Goal: Task Accomplishment & Management: Manage account settings

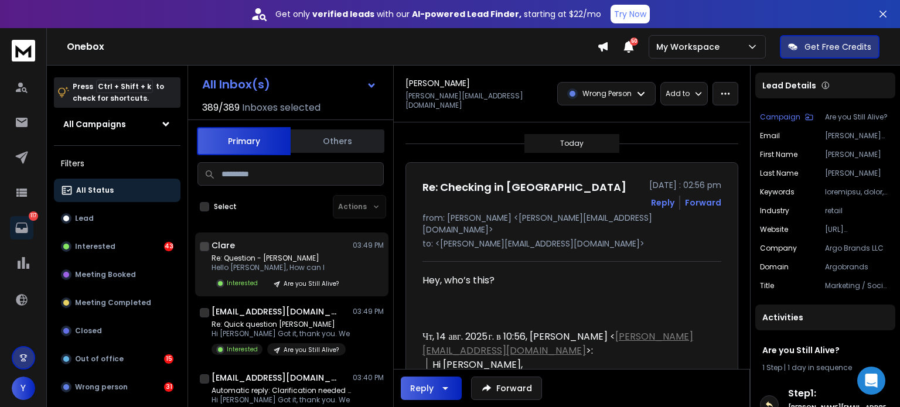
click at [321, 264] on p "Hello [PERSON_NAME], How can I" at bounding box center [279, 267] width 134 height 9
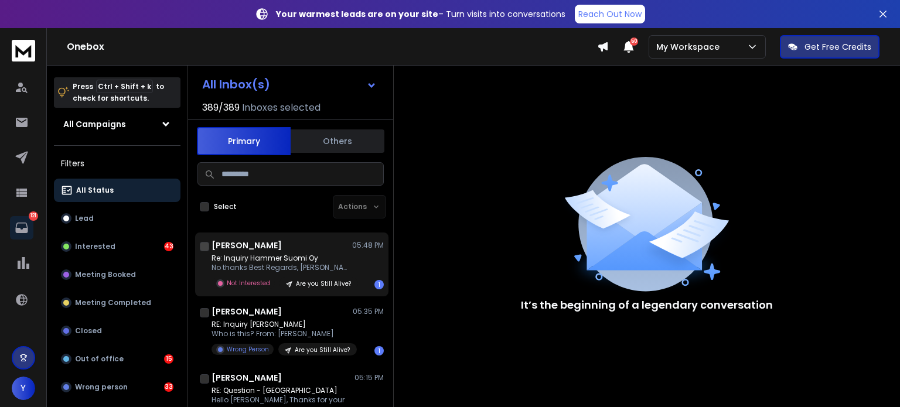
click at [315, 257] on p "Re: Inquiry Hammer Suomi Oy" at bounding box center [282, 258] width 141 height 9
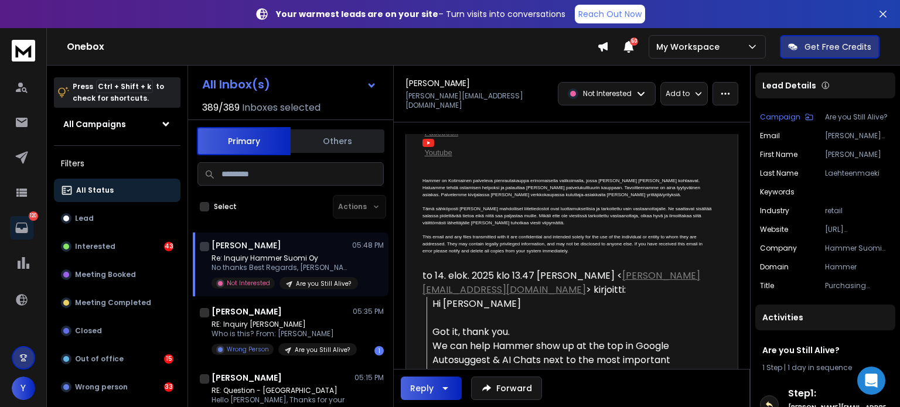
scroll to position [528, 0]
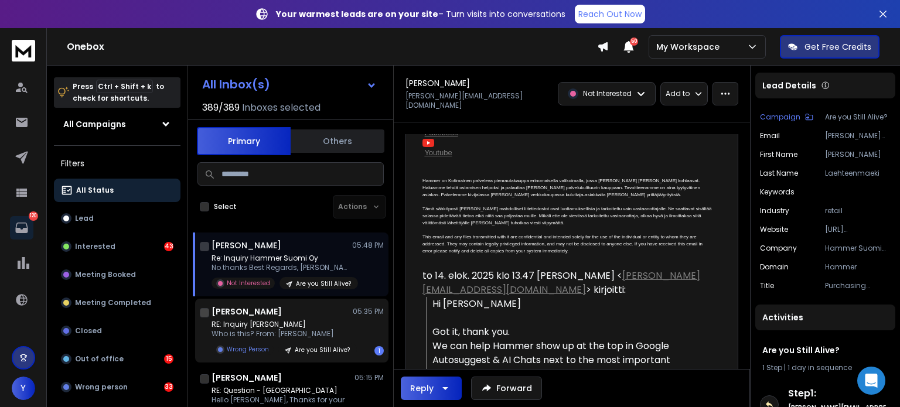
click at [277, 324] on p "RE: Inquiry Steve" at bounding box center [282, 324] width 141 height 9
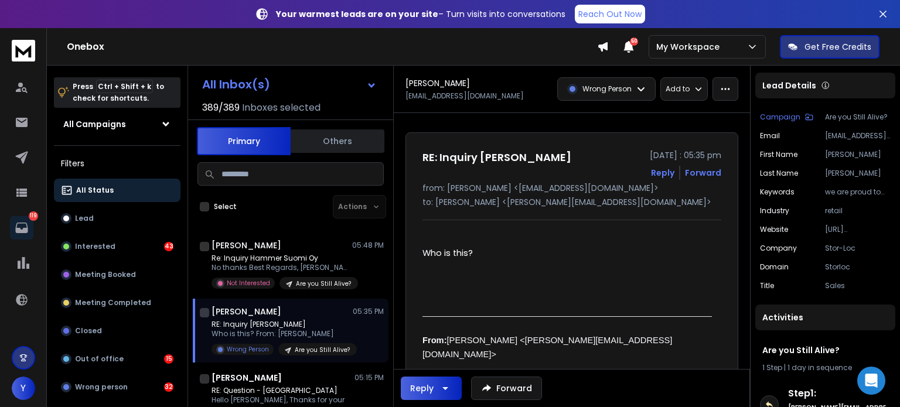
scroll to position [0, 0]
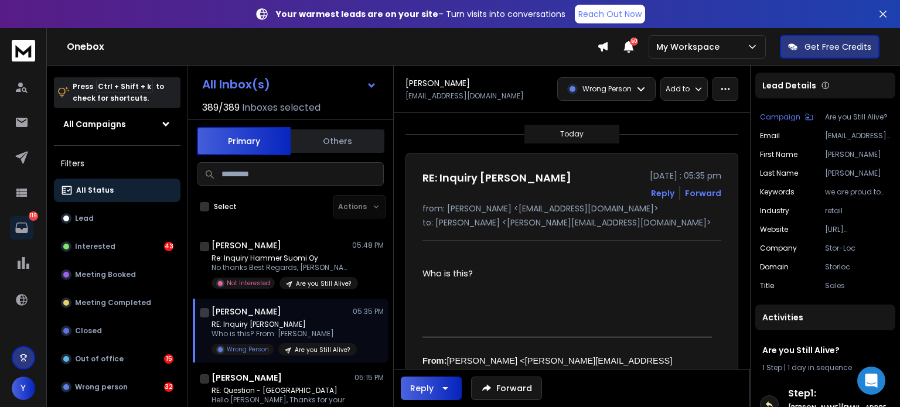
click at [624, 91] on p "Wrong Person" at bounding box center [607, 88] width 49 height 9
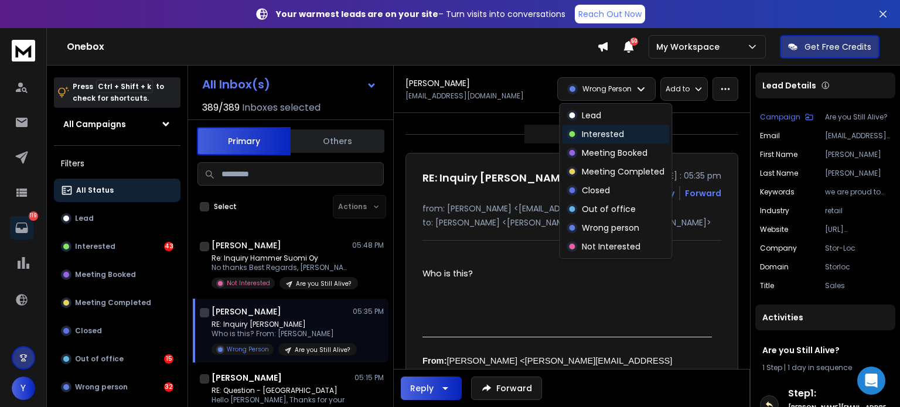
click at [611, 138] on p "Interested" at bounding box center [603, 134] width 42 height 12
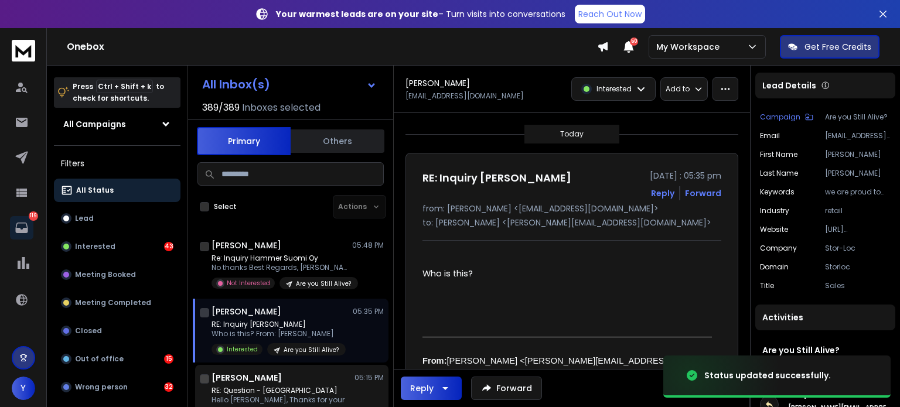
scroll to position [117, 0]
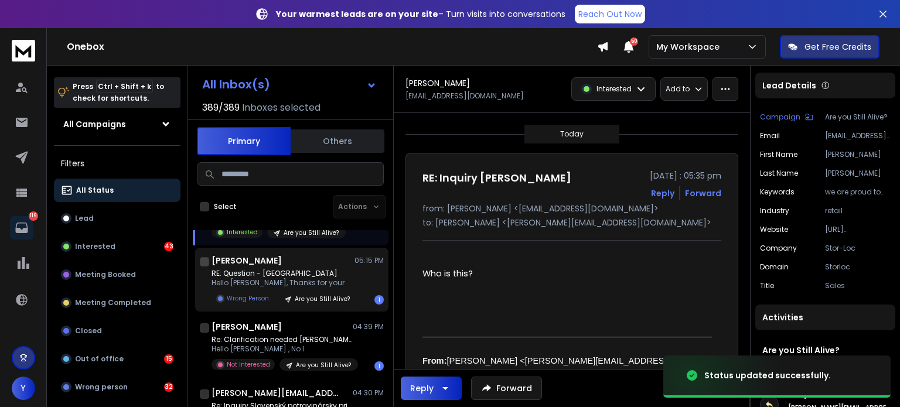
click at [324, 284] on p "Hello Alex, Thanks for your" at bounding box center [282, 282] width 141 height 9
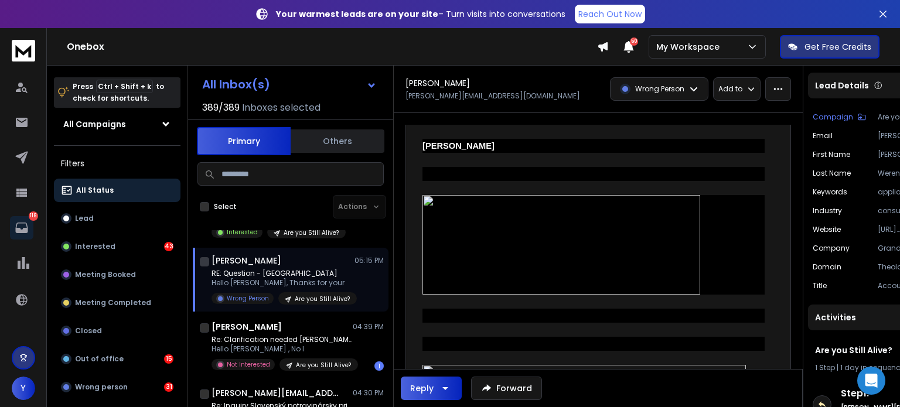
scroll to position [586, 0]
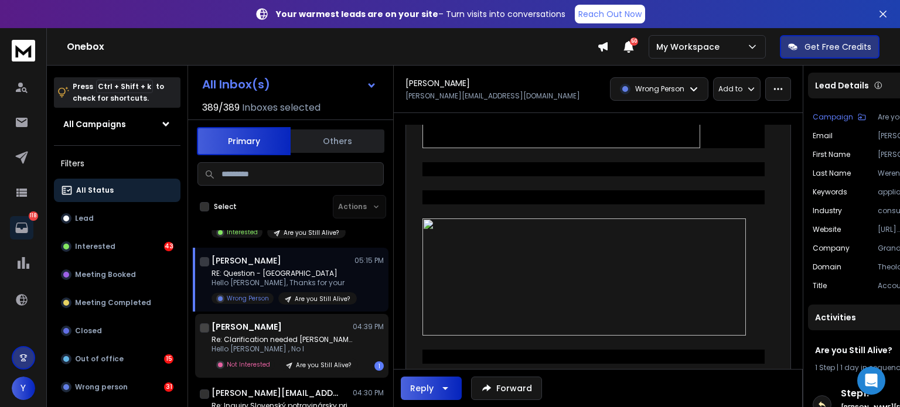
click at [319, 347] on p "Hello Olivia , No I" at bounding box center [282, 349] width 141 height 9
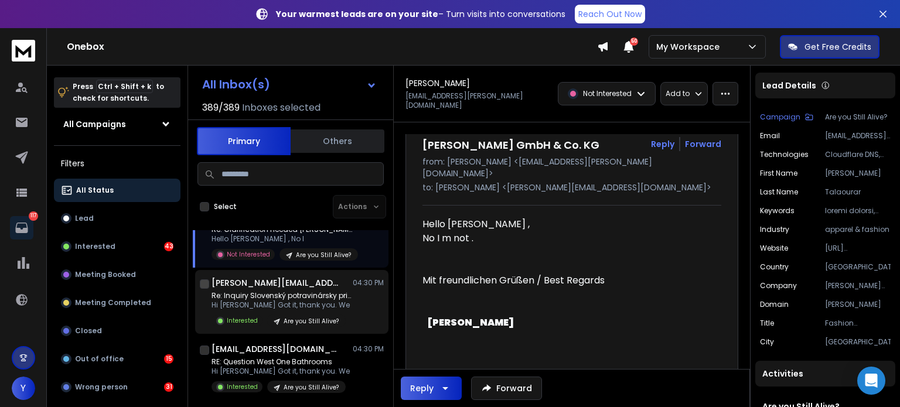
scroll to position [234, 0]
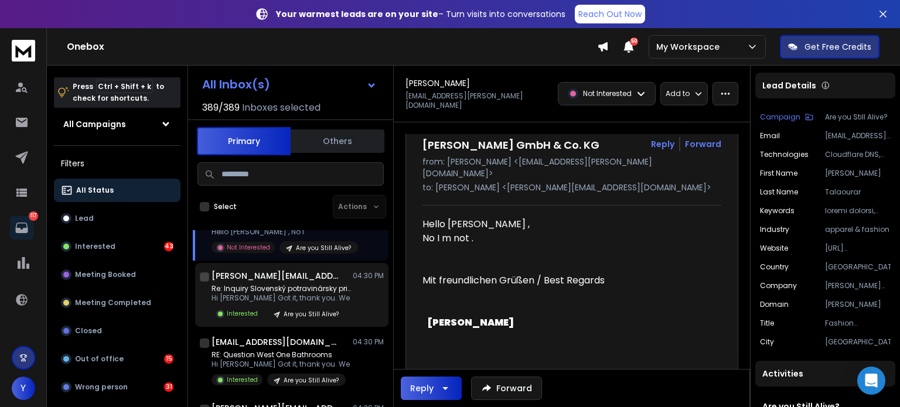
click at [321, 280] on h1 "katarina.halasova@yeme.sk" at bounding box center [276, 276] width 129 height 12
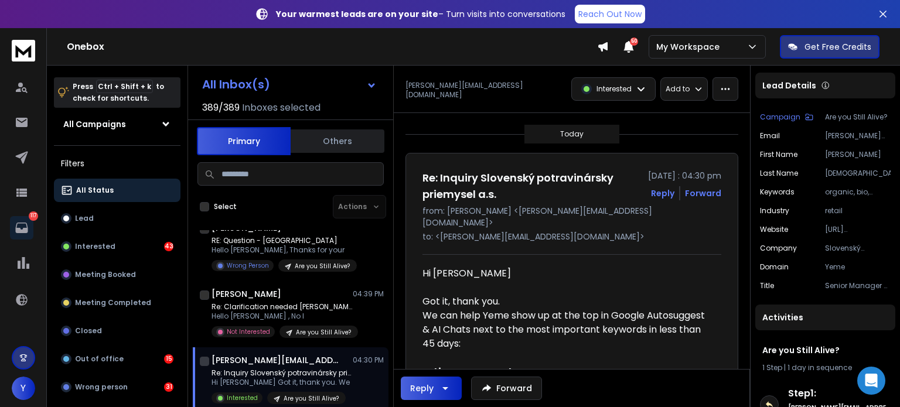
scroll to position [0, 0]
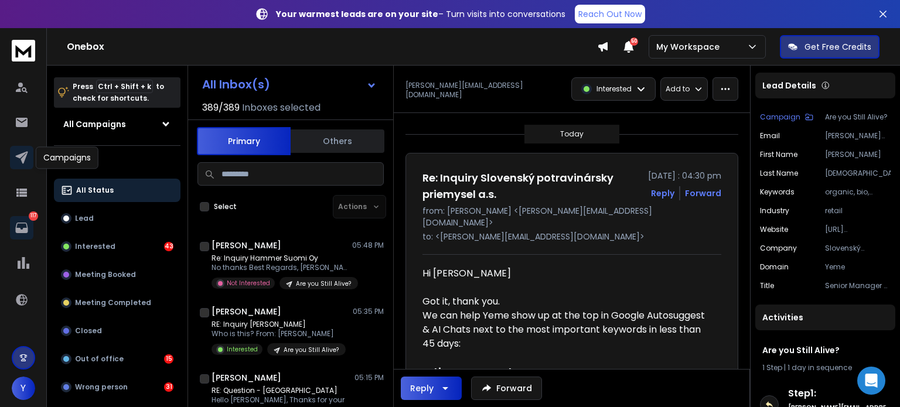
click at [23, 152] on icon at bounding box center [22, 158] width 14 height 14
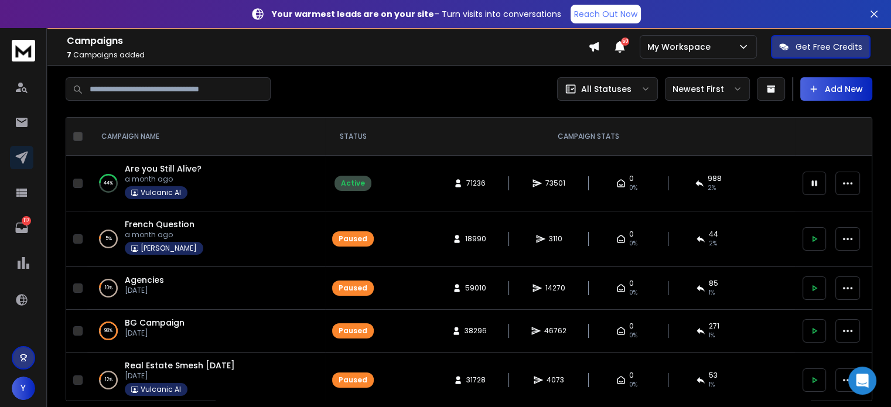
click at [475, 86] on div "Campaigns 7 Campaigns Added All Statuses Newest First Add New" at bounding box center [671, 88] width 404 height 23
click at [176, 166] on span "Are you Still Alive?" at bounding box center [163, 169] width 77 height 12
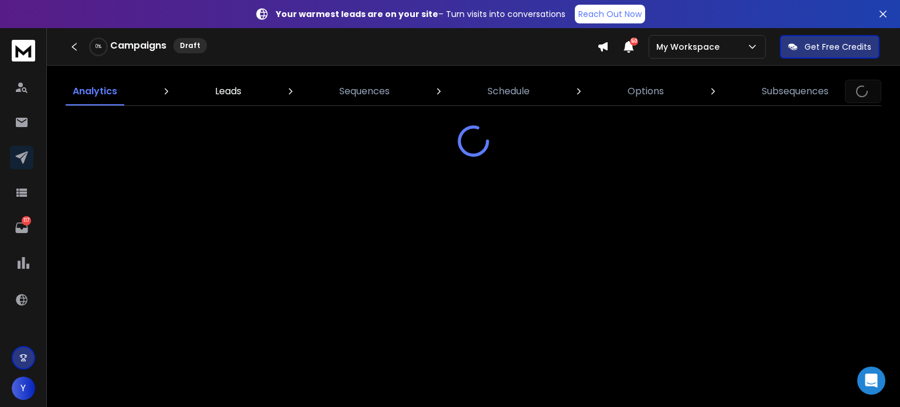
click at [233, 94] on p "Leads" at bounding box center [228, 91] width 26 height 14
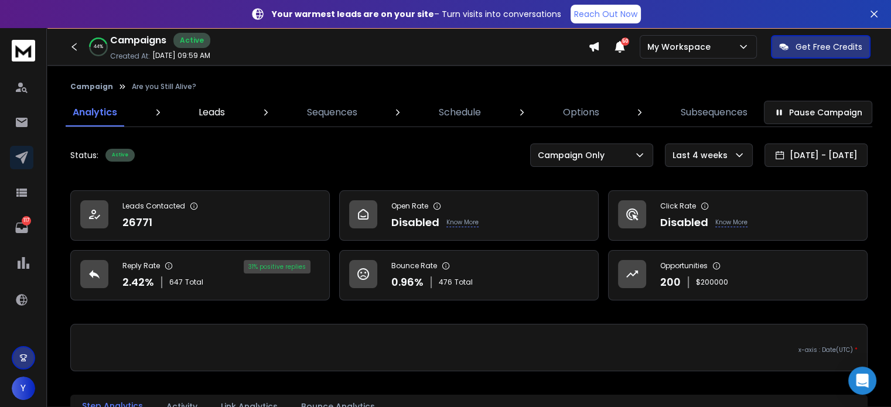
click at [215, 114] on p "Leads" at bounding box center [212, 113] width 26 height 14
